Goal: Task Accomplishment & Management: Use online tool/utility

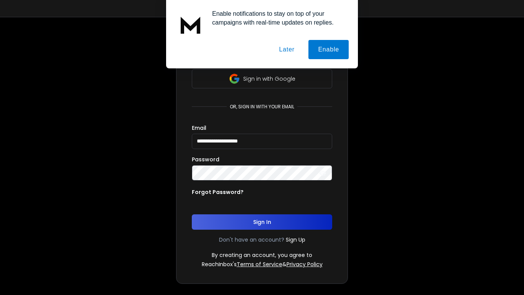
type input "**********"
click at [262, 222] on button "Sign In" at bounding box center [262, 221] width 141 height 15
